Goal: Task Accomplishment & Management: Manage account settings

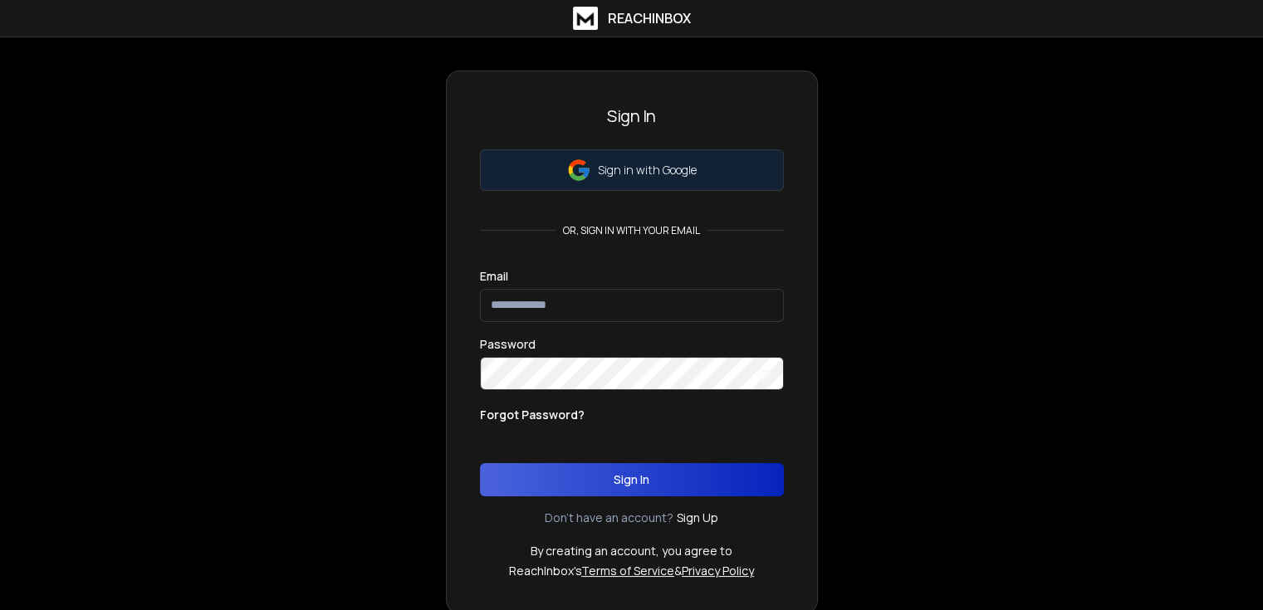
click at [609, 166] on p "Sign in with Google" at bounding box center [647, 170] width 99 height 17
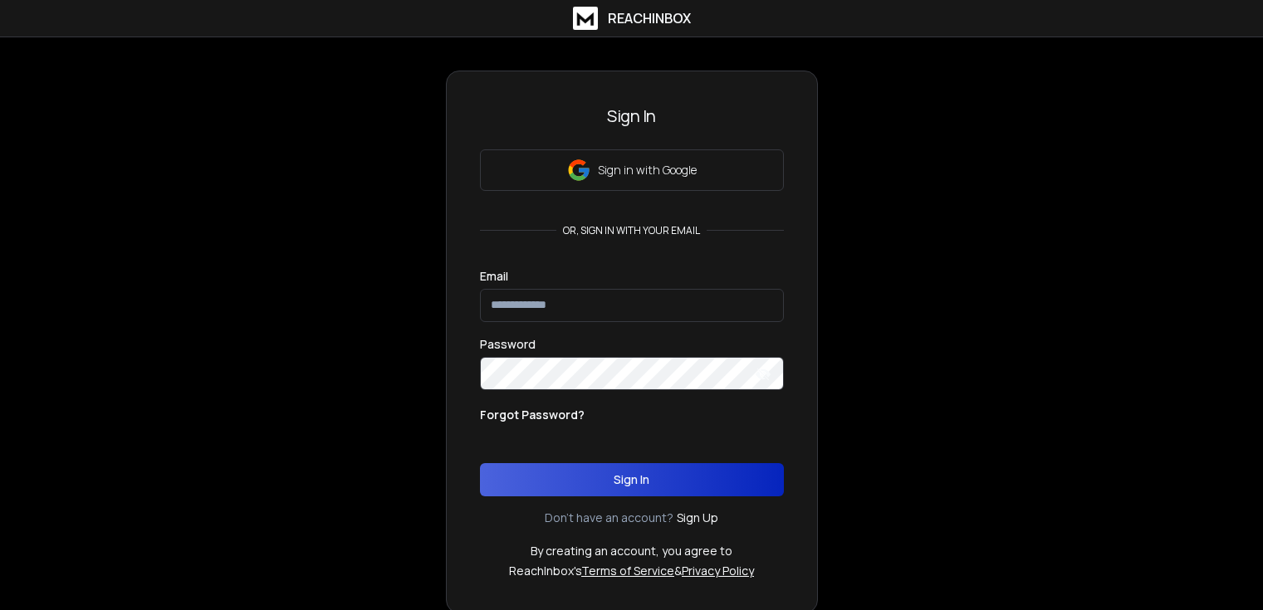
click at [673, 162] on p "Sign in with Google" at bounding box center [647, 170] width 99 height 17
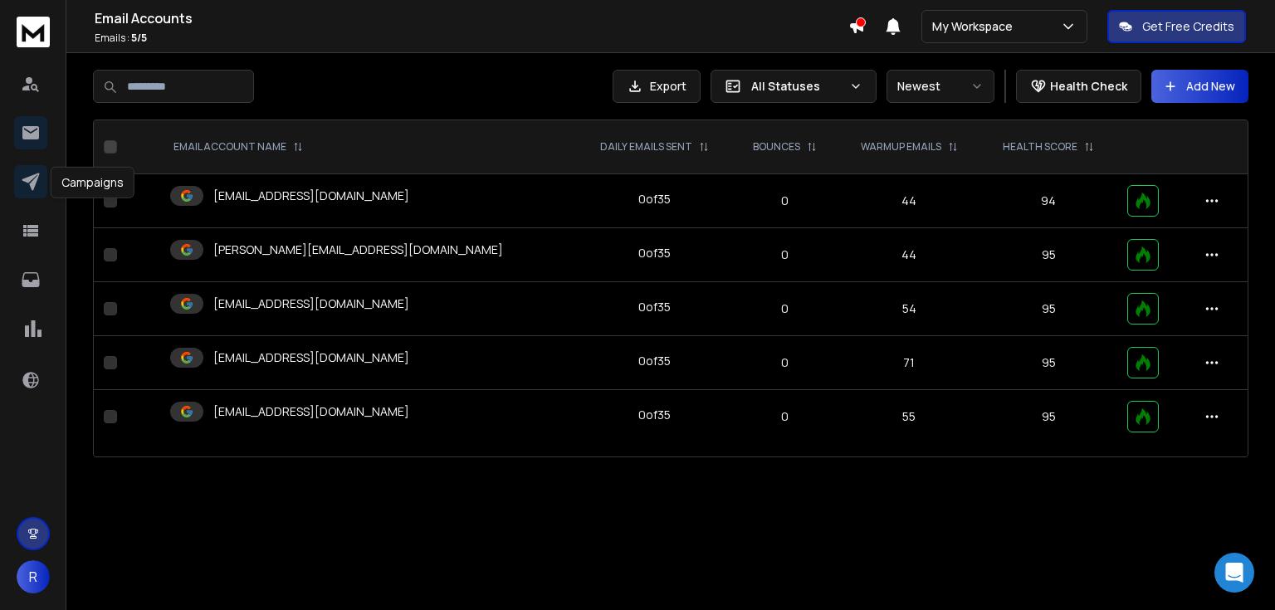
click at [27, 179] on icon at bounding box center [30, 181] width 17 height 17
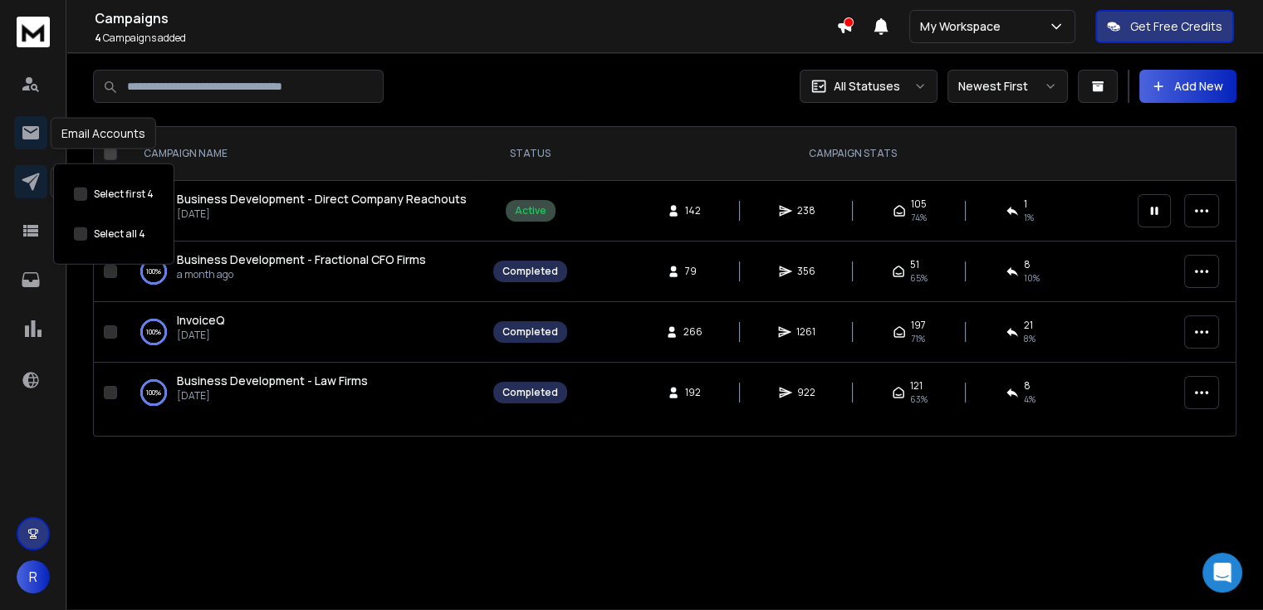
click at [29, 135] on icon at bounding box center [30, 132] width 17 height 13
